Goal: Information Seeking & Learning: Check status

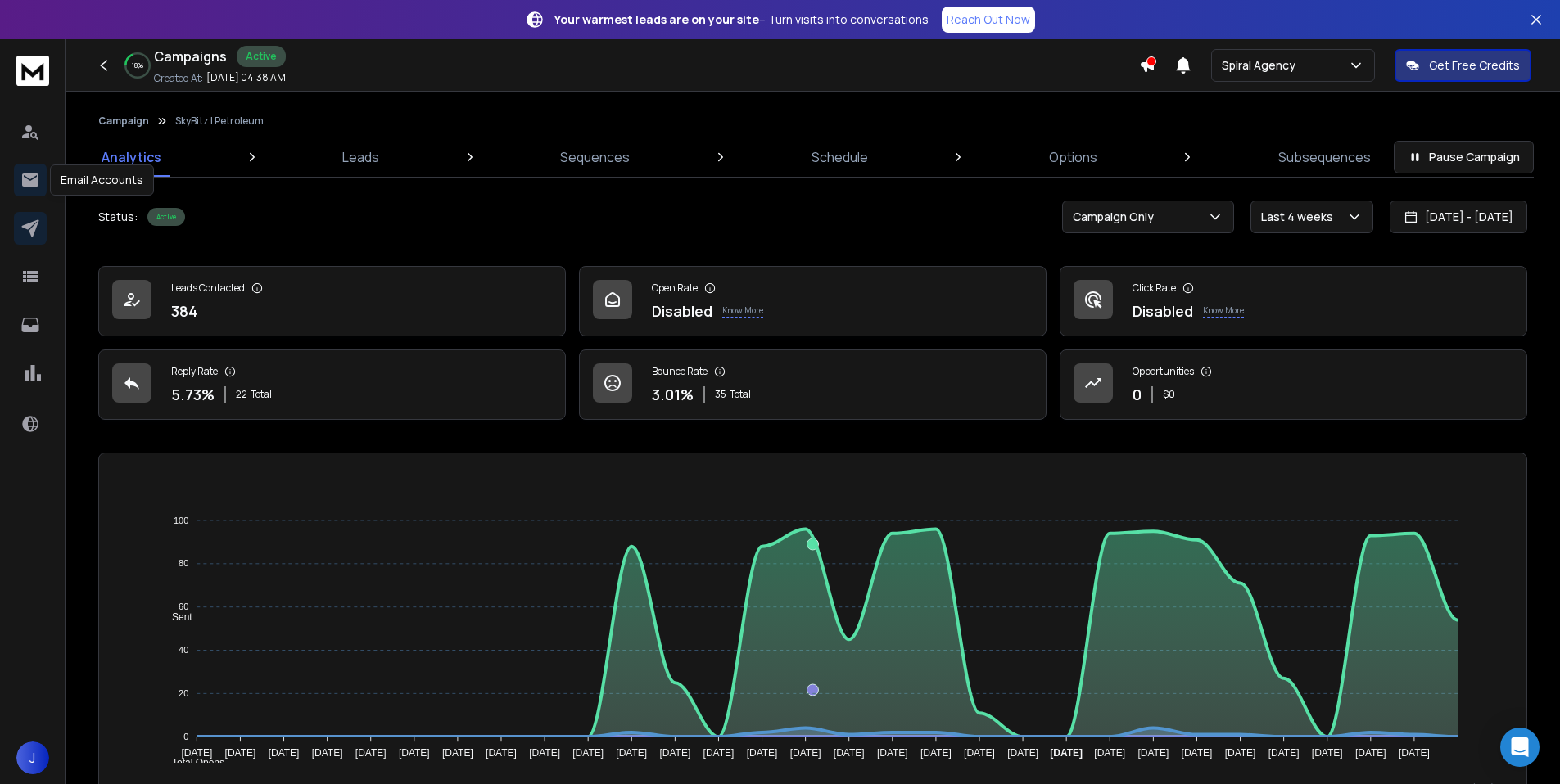
click at [29, 174] on icon at bounding box center [29, 181] width 16 height 13
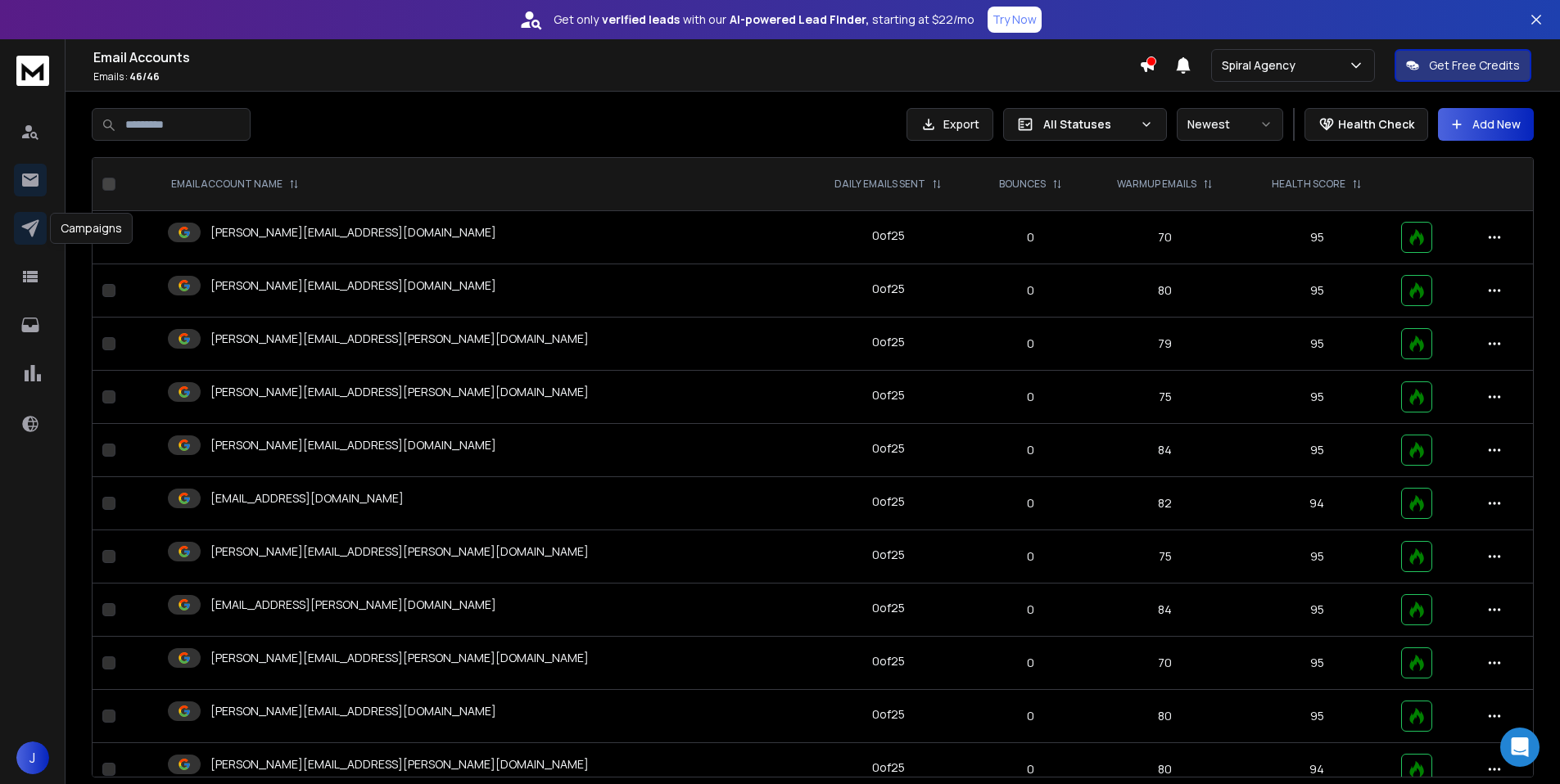
click at [31, 229] on icon at bounding box center [29, 228] width 17 height 17
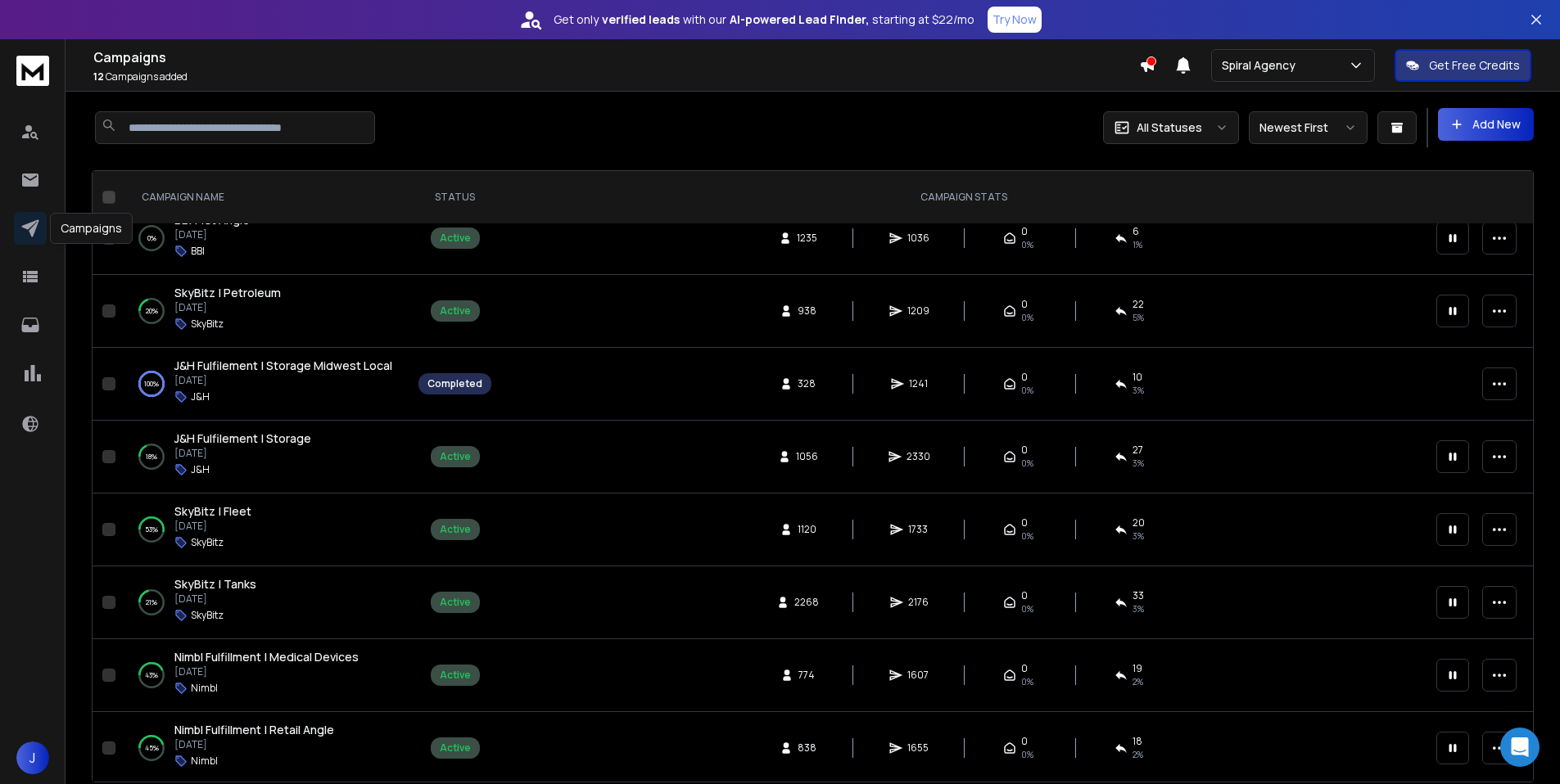
scroll to position [290, 0]
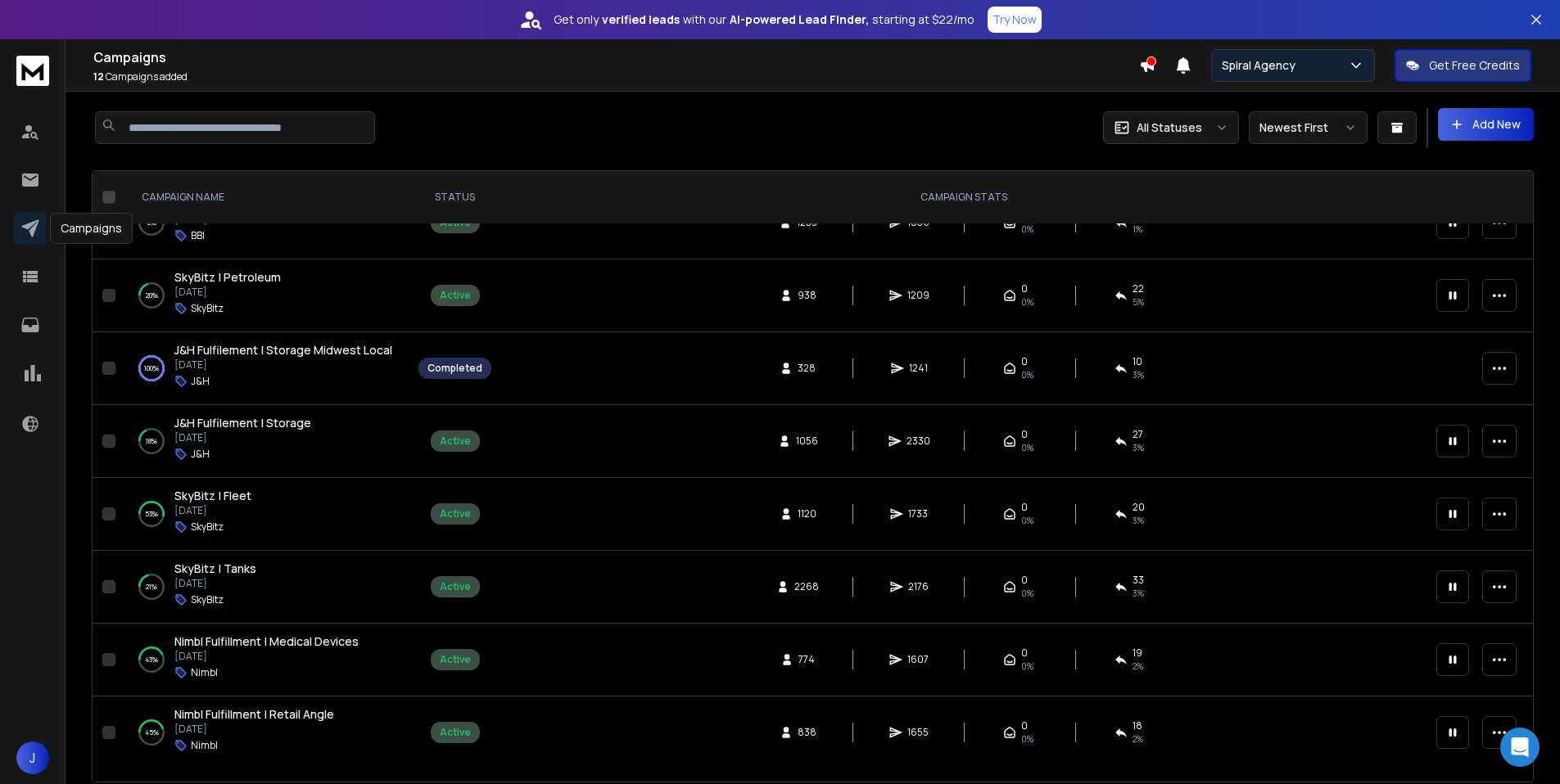
click at [1281, 60] on p "Spiral Agency" at bounding box center [1261, 65] width 80 height 16
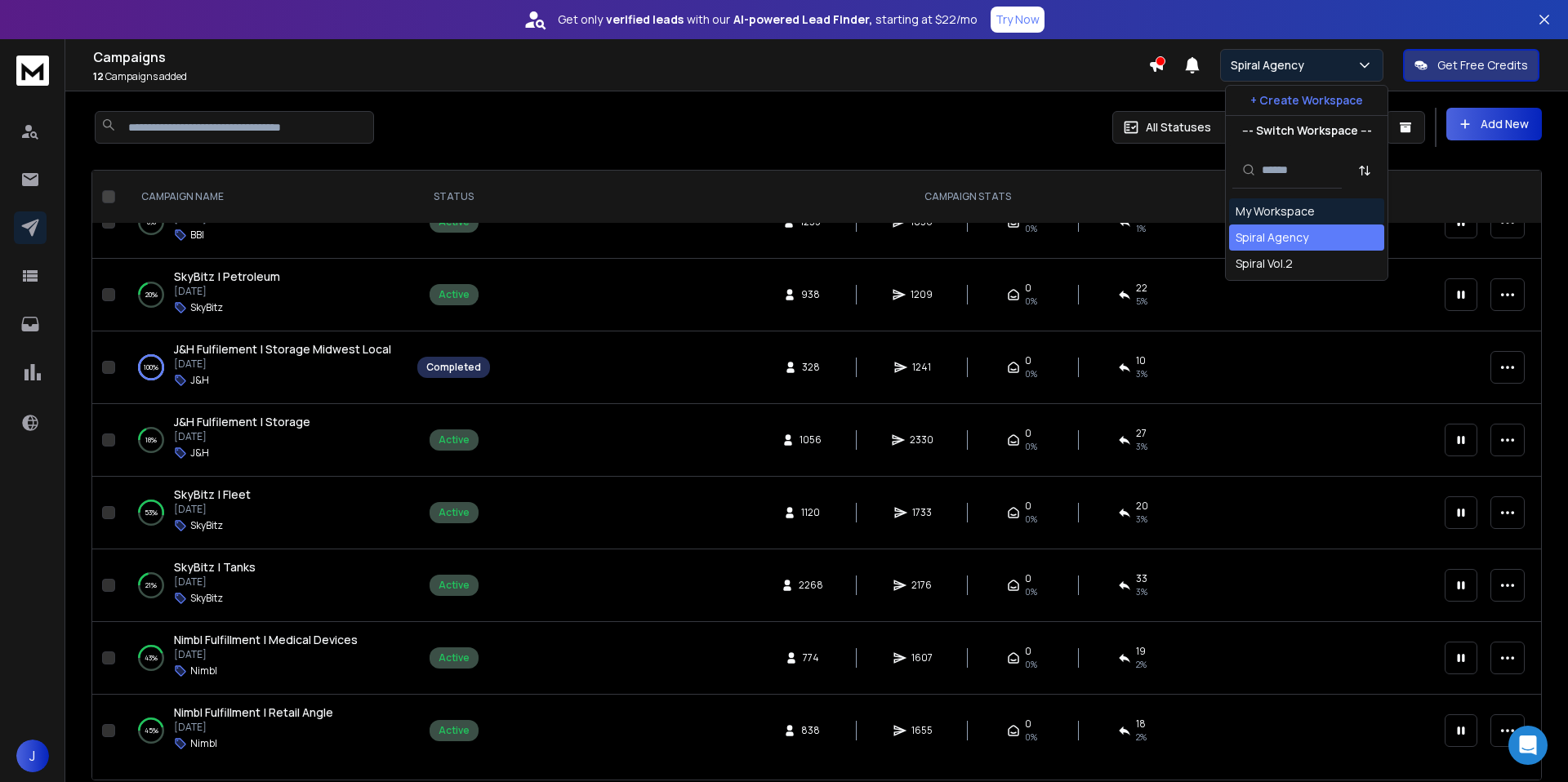
click at [1277, 59] on p "Spiral Agency" at bounding box center [1270, 64] width 80 height 16
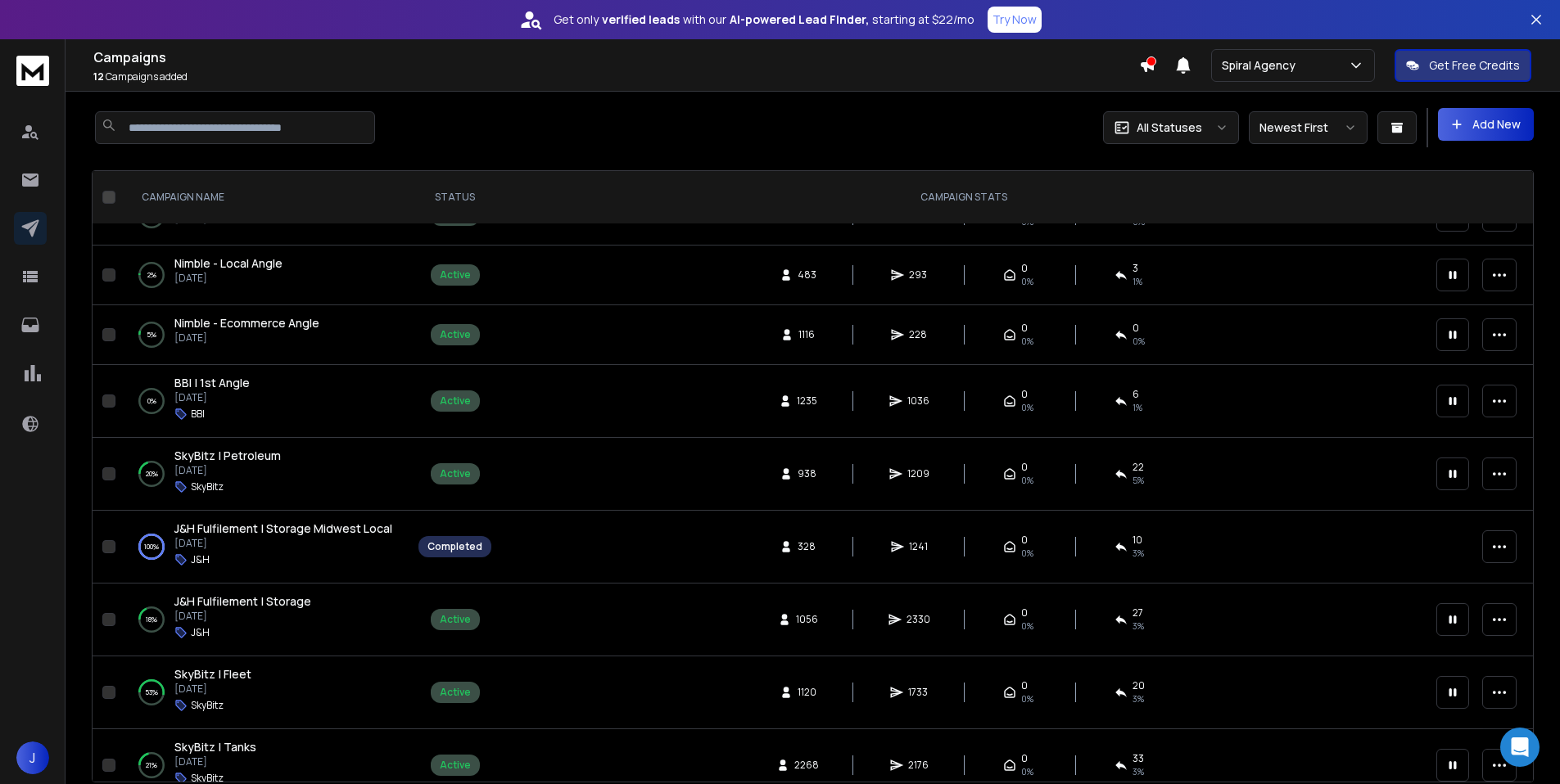
scroll to position [115, 0]
click at [350, 468] on div "20 % SkyBitz | Petroleum [DATE] SkyBitz" at bounding box center [265, 470] width 254 height 52
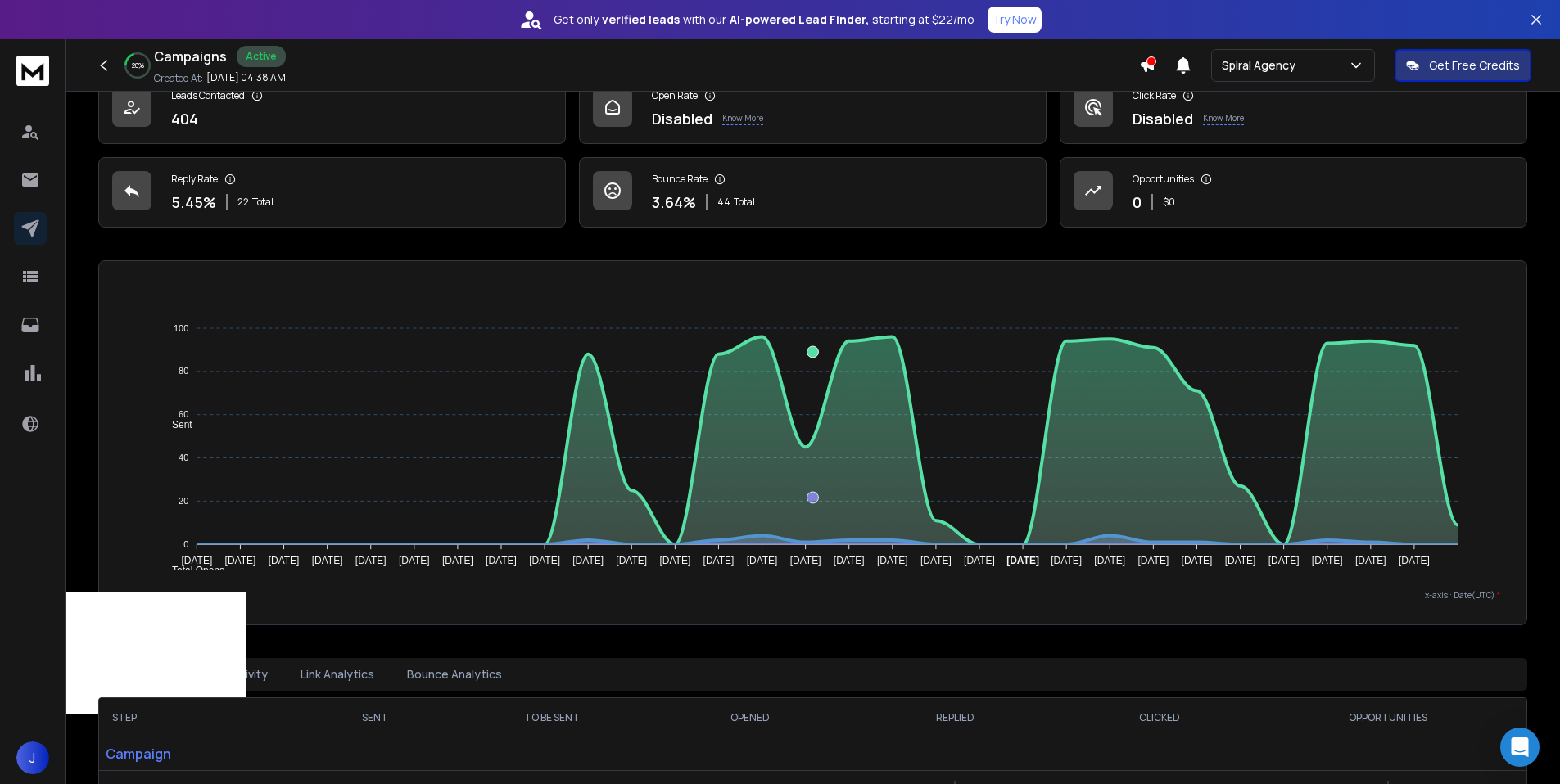
scroll to position [193, 0]
